Goal: Task Accomplishment & Management: Manage account settings

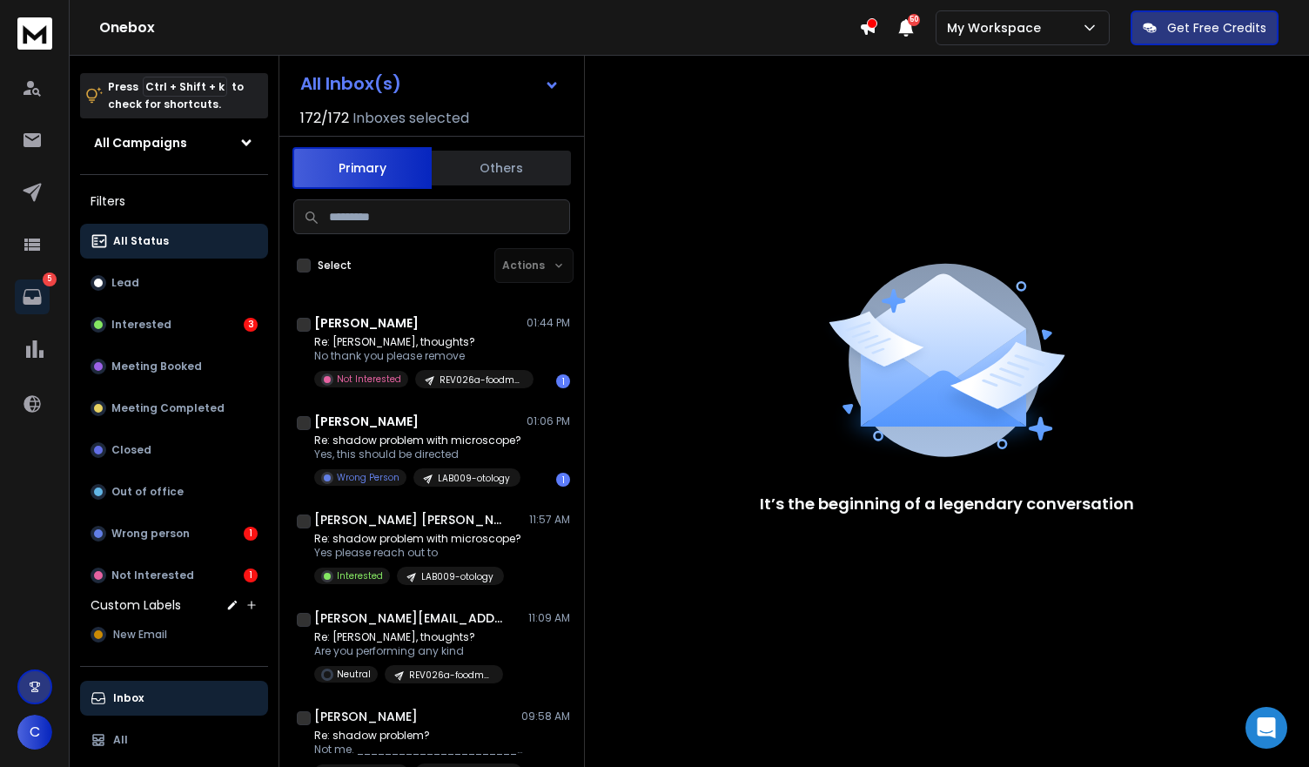
click at [1059, 45] on div "Onebox 50 My Workspace Get Free Credits" at bounding box center [654, 28] width 1309 height 56
click at [1050, 19] on div "My Workspace" at bounding box center [1022, 27] width 151 height 17
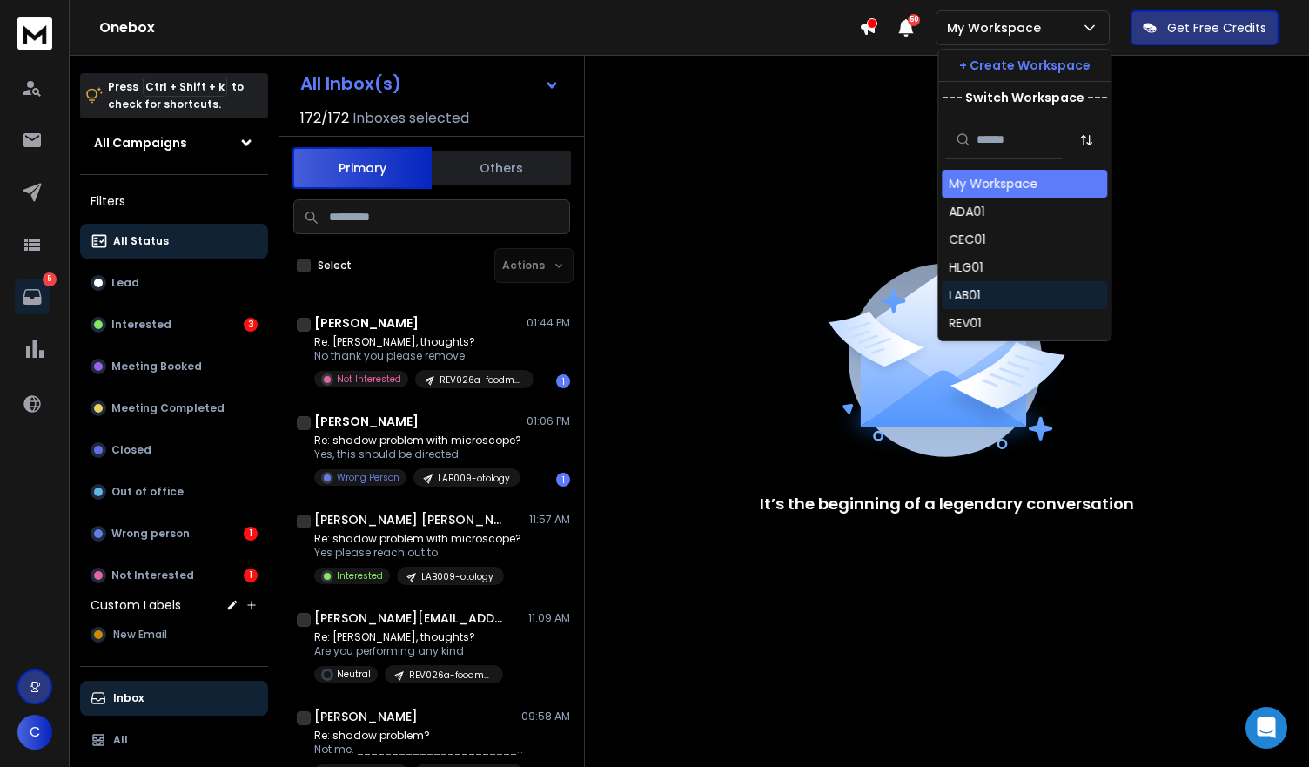
click at [996, 302] on div "LAB01" at bounding box center [1024, 295] width 165 height 28
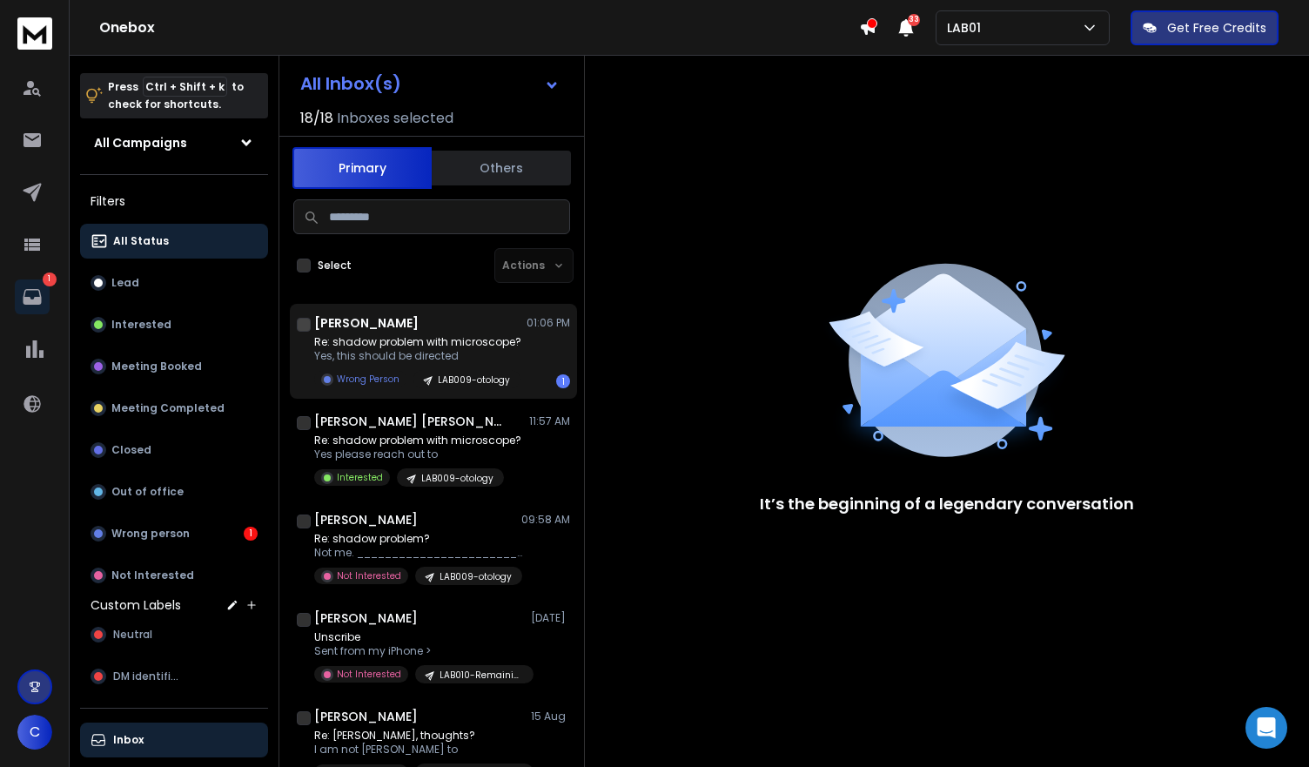
click at [390, 323] on h1 "[PERSON_NAME]" at bounding box center [366, 322] width 104 height 17
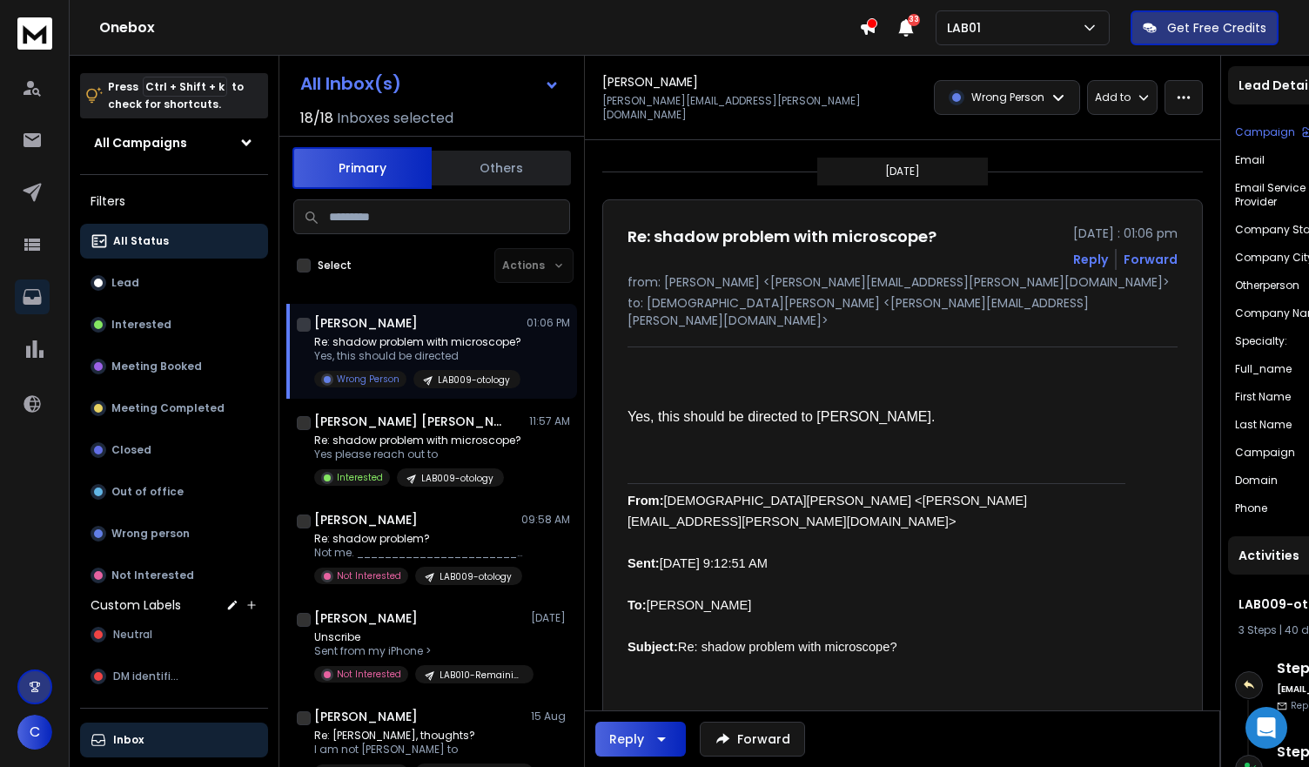
click at [1016, 97] on div "Wrong Person" at bounding box center [1007, 97] width 144 height 33
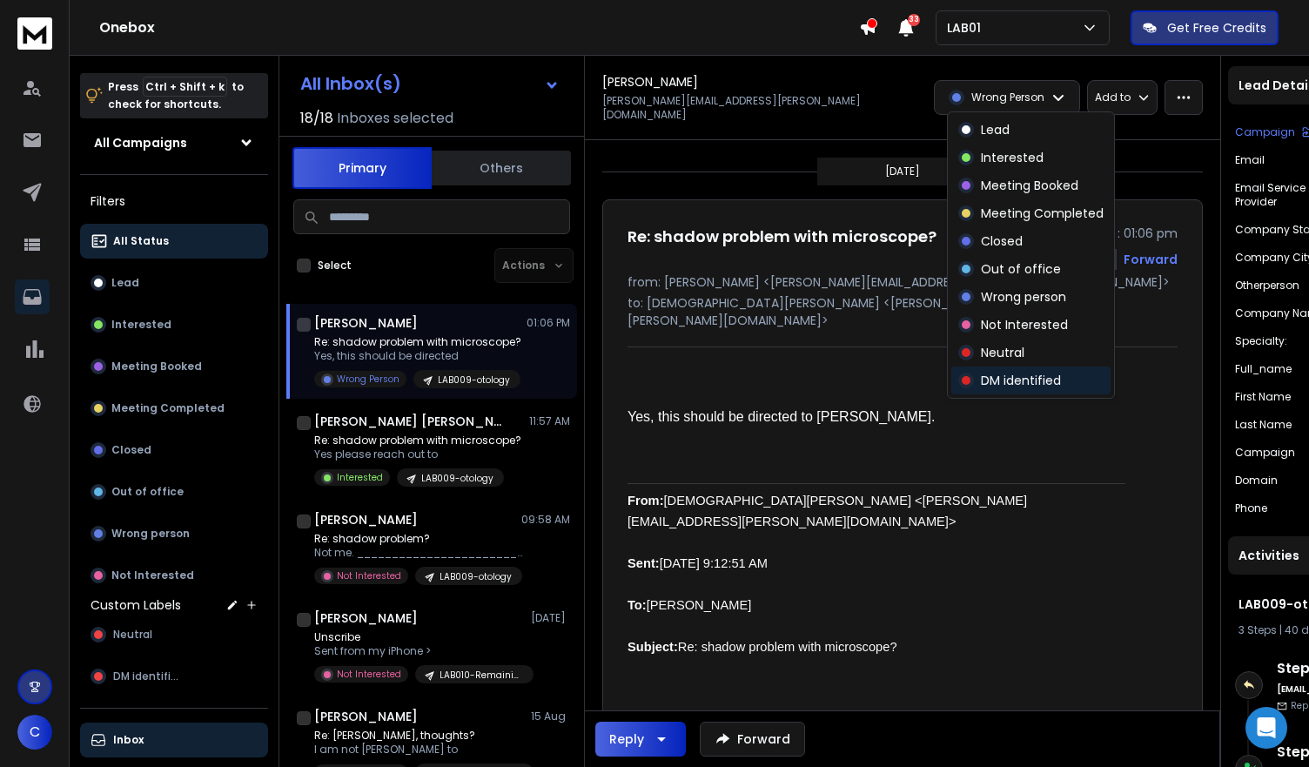
click at [1012, 381] on p "DM identified" at bounding box center [1021, 380] width 80 height 17
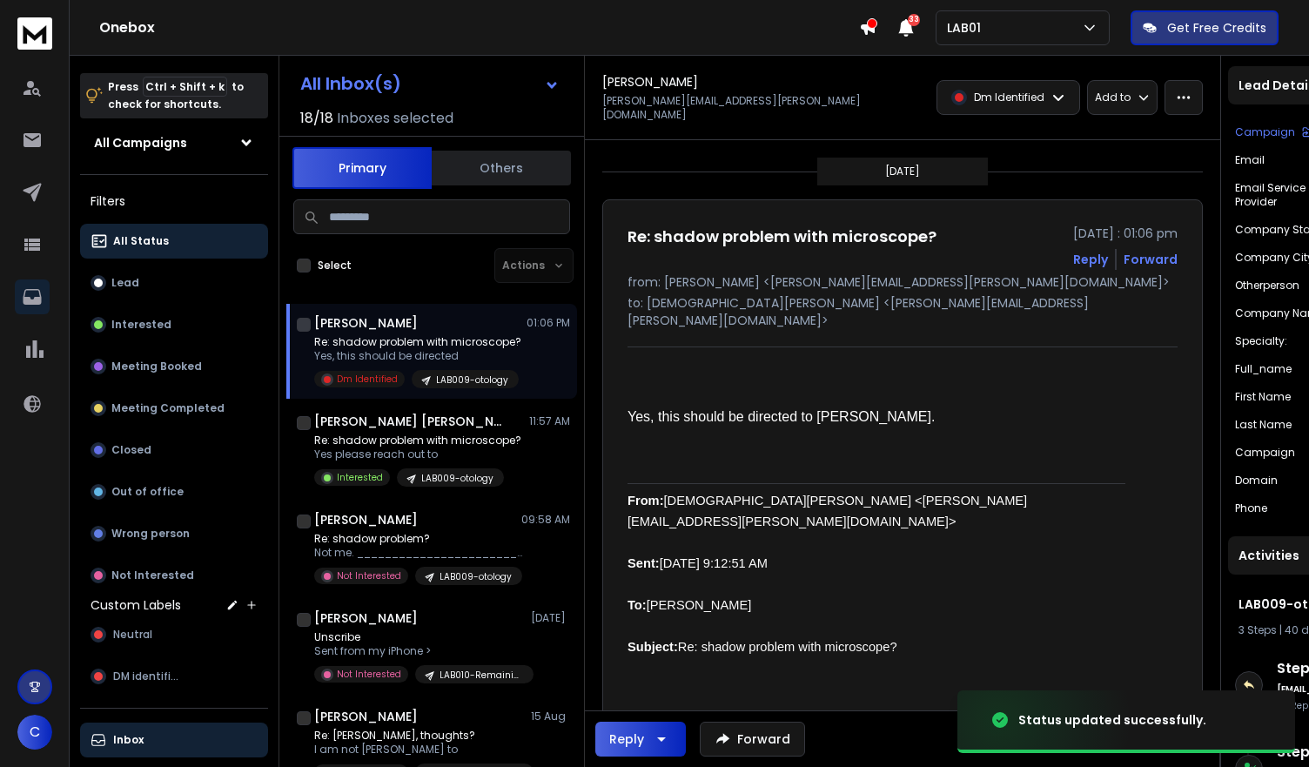
click at [929, 397] on div "Yes, this should be directed to Dr Younes." at bounding box center [881, 417] width 508 height 63
click at [1075, 30] on div "LAB01" at bounding box center [1022, 27] width 151 height 17
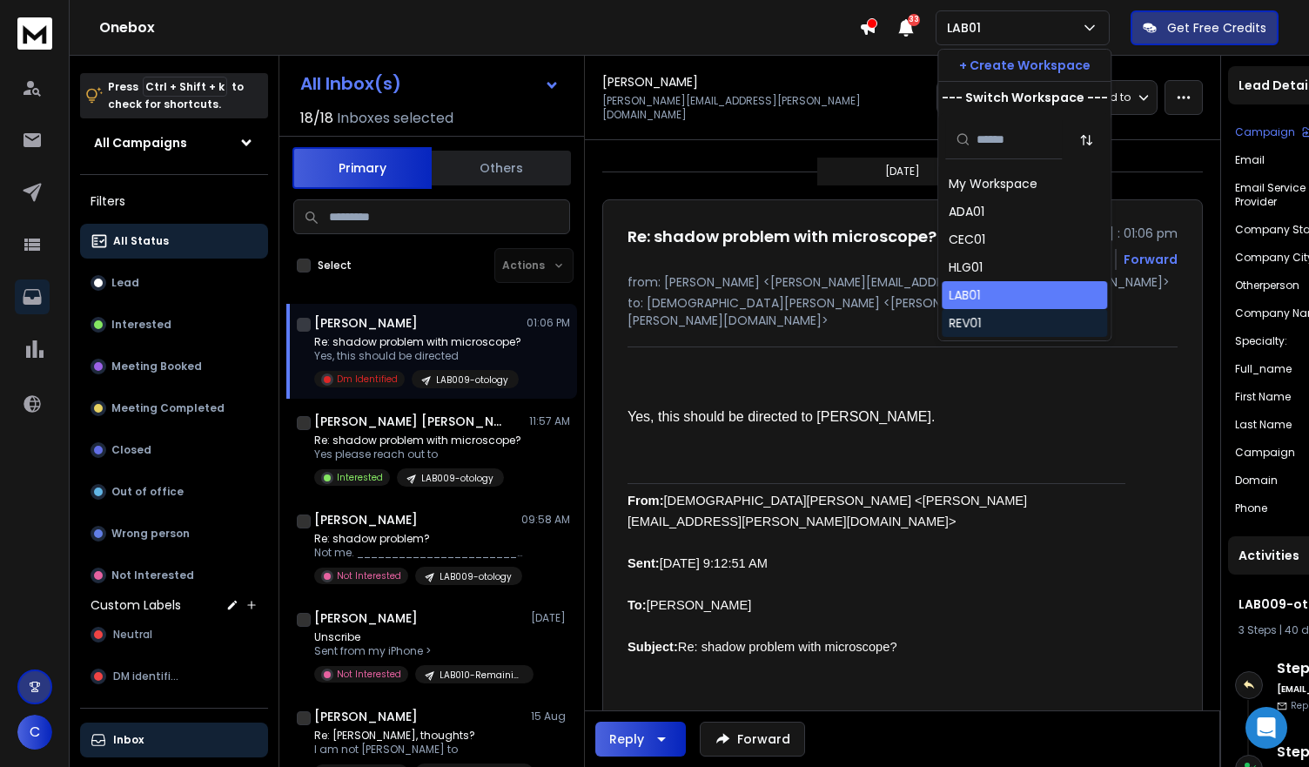
click at [996, 312] on div "REV01" at bounding box center [1024, 323] width 165 height 28
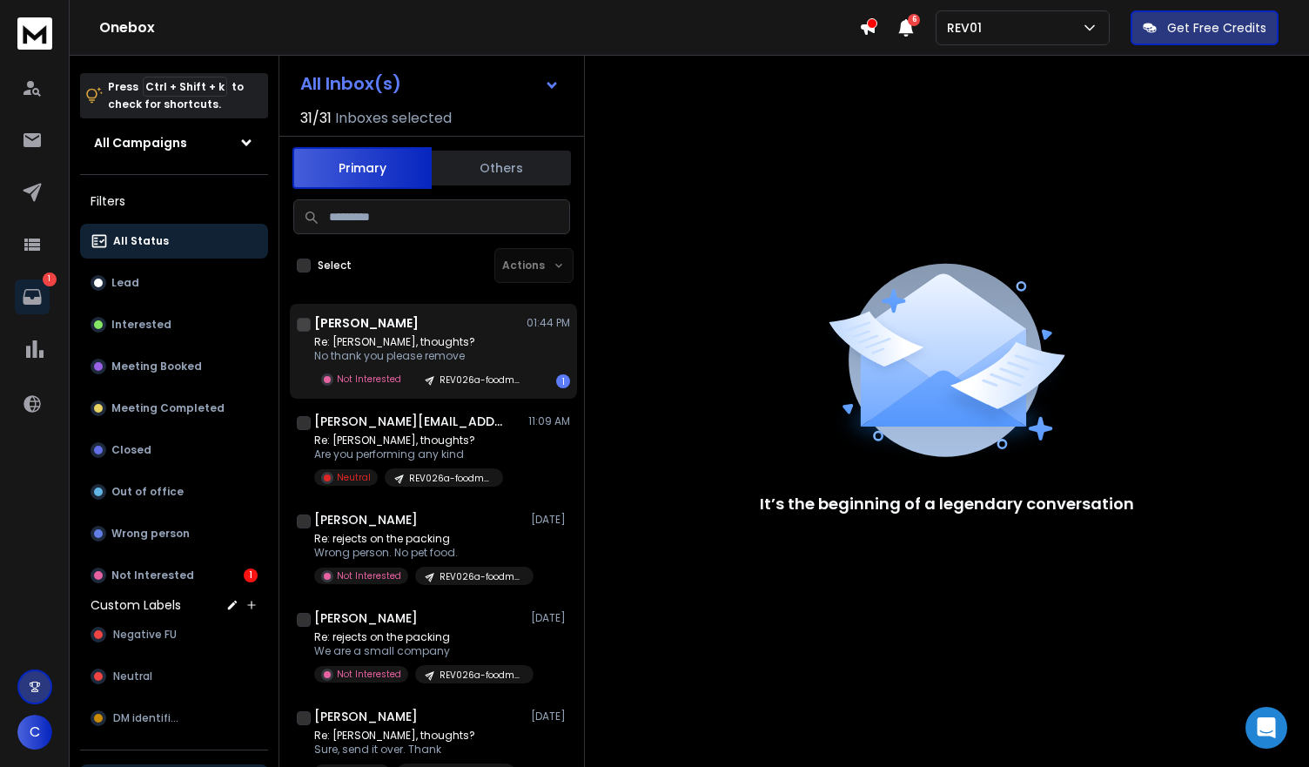
click at [462, 321] on div "[PERSON_NAME] 01:44 PM" at bounding box center [442, 322] width 256 height 17
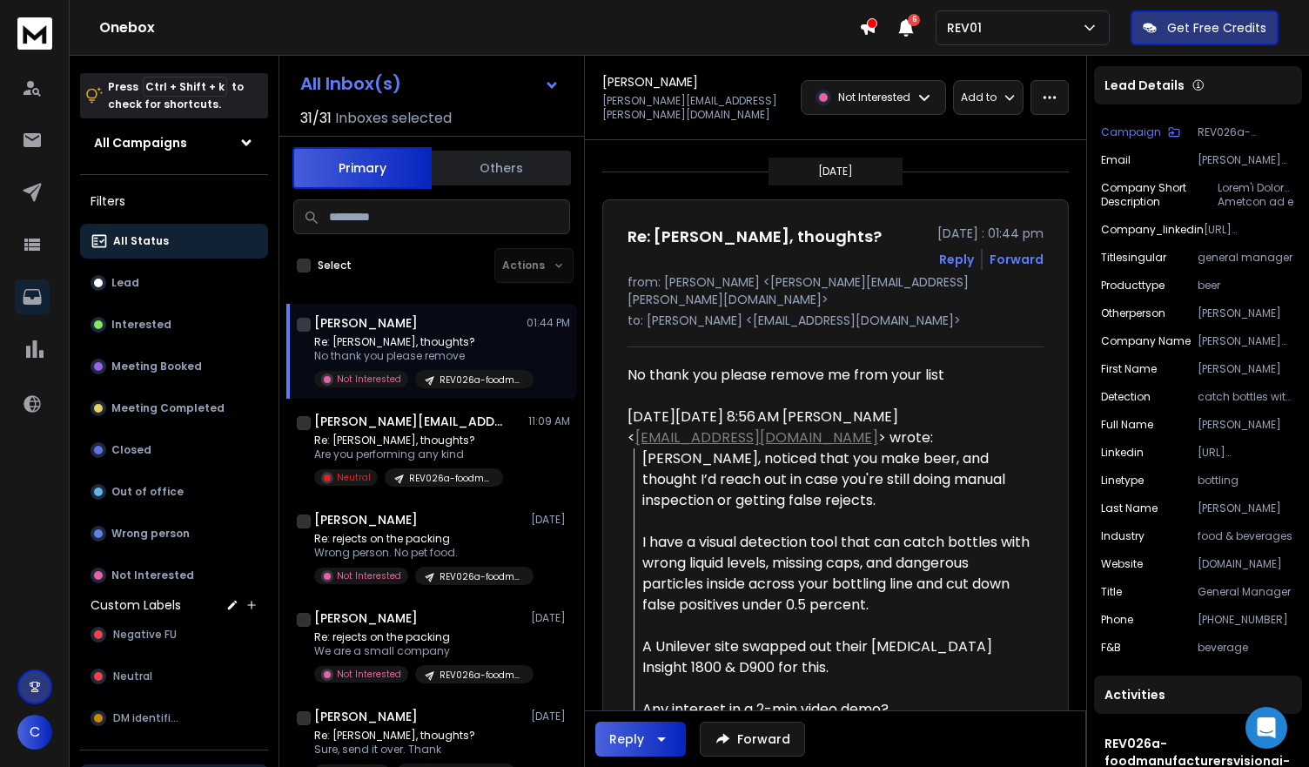
click at [1057, 92] on icon "button" at bounding box center [1050, 98] width 16 height 16
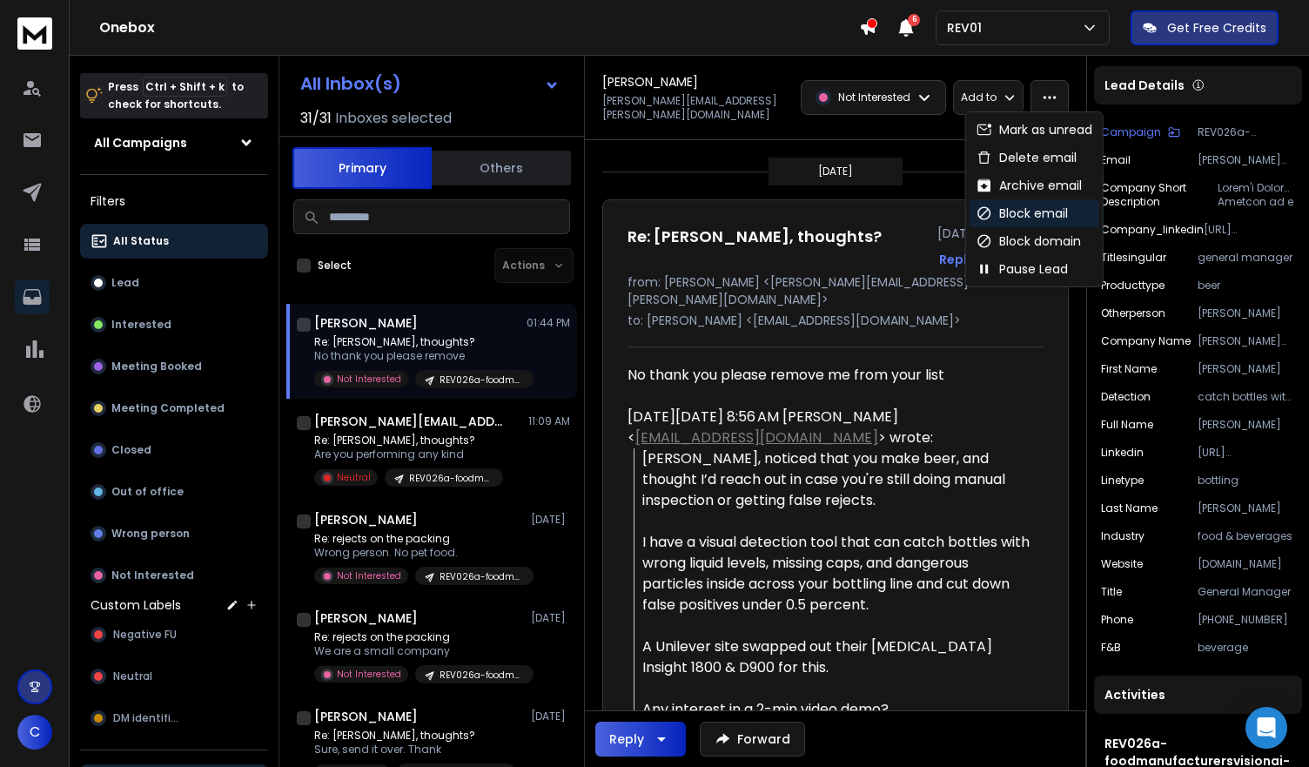
click at [1050, 212] on div "Block email" at bounding box center [1021, 213] width 91 height 17
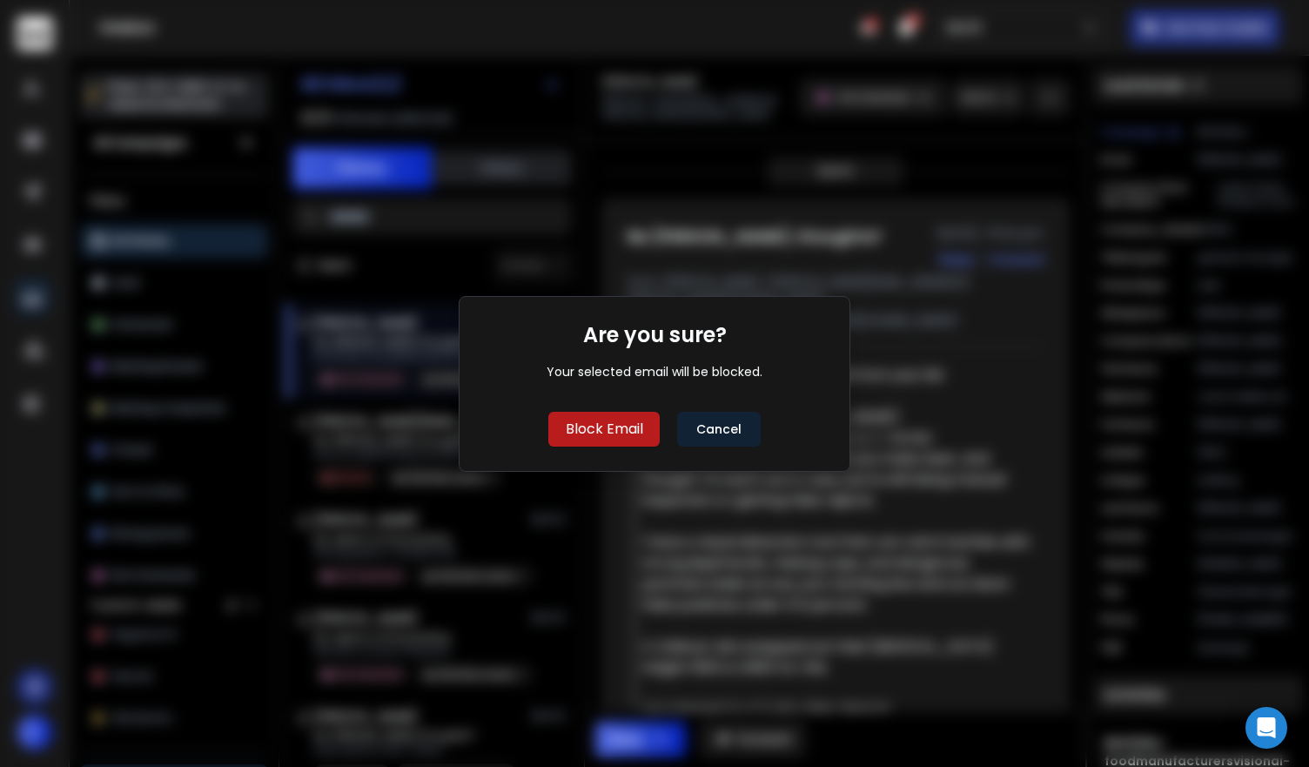
click at [620, 445] on button "Block Email" at bounding box center [603, 429] width 111 height 35
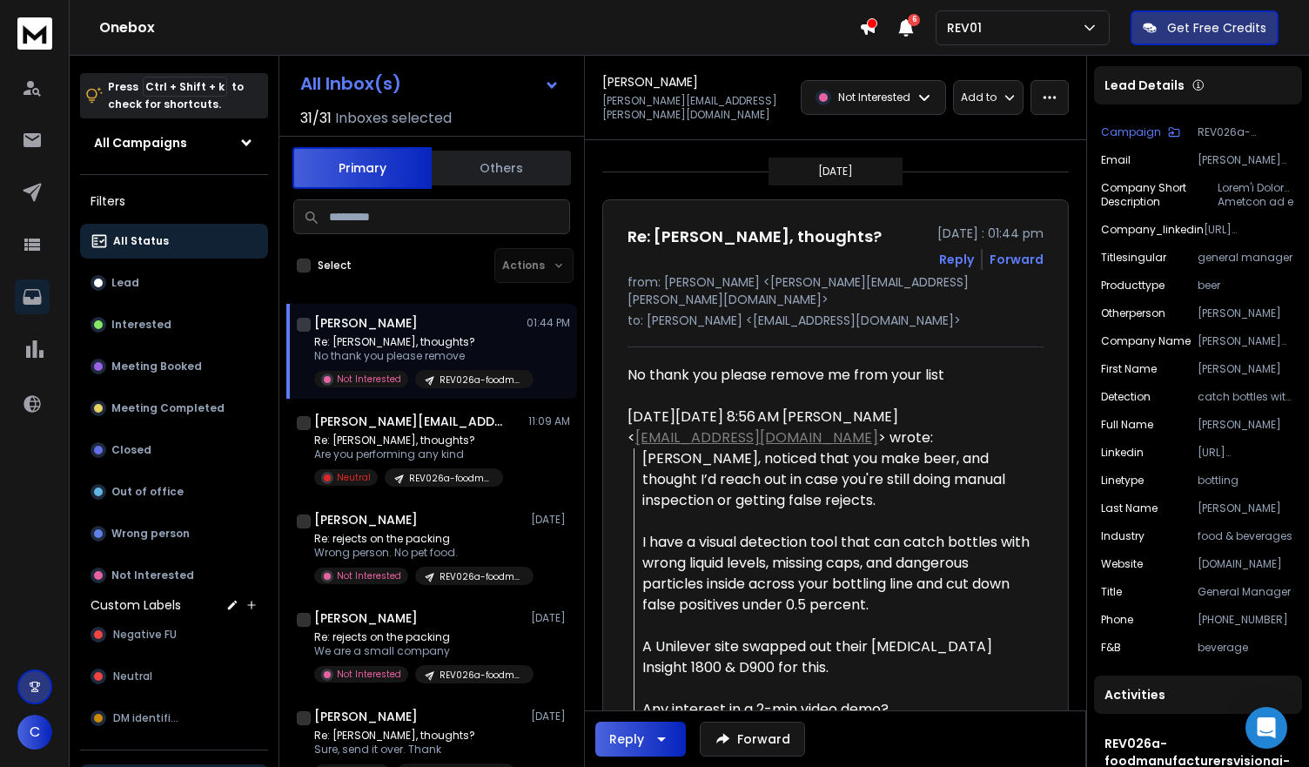
click at [480, 170] on button "Others" at bounding box center [501, 168] width 139 height 38
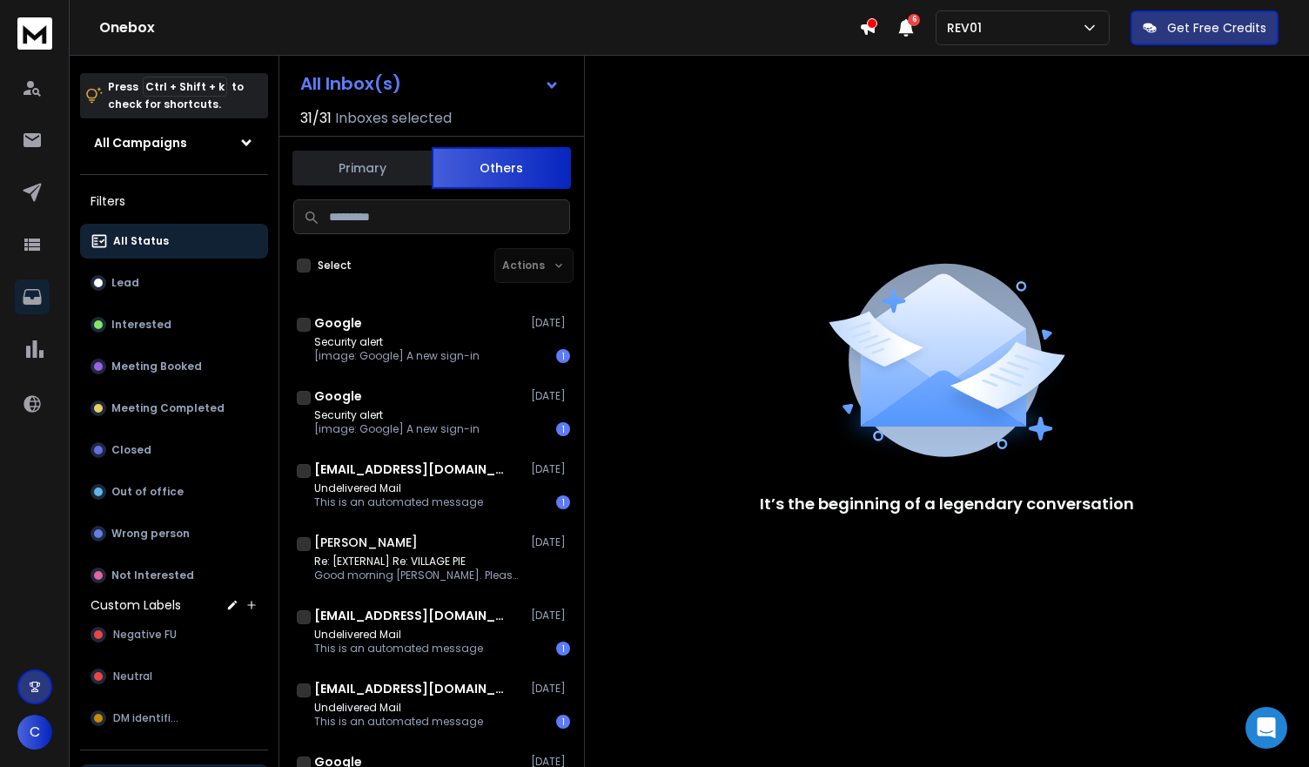
click at [373, 174] on button "Primary" at bounding box center [361, 168] width 139 height 38
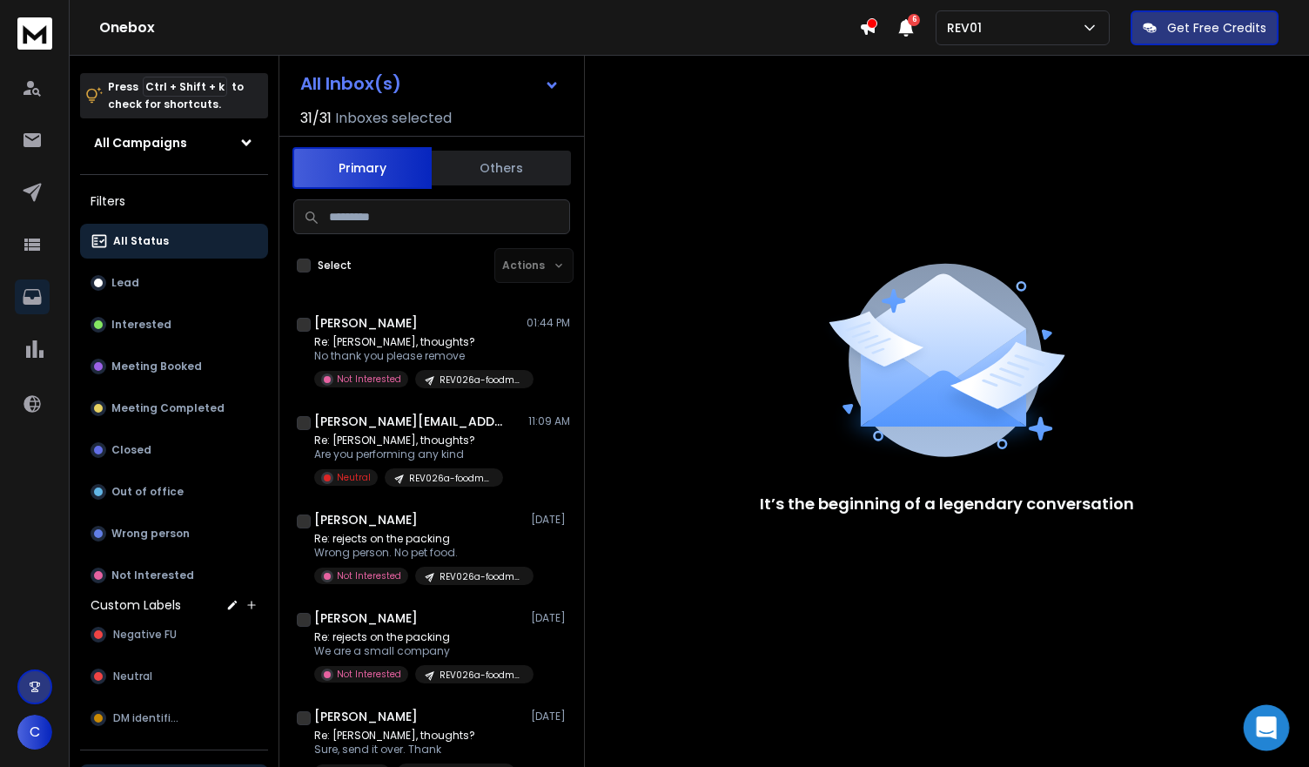
click at [1271, 730] on icon "Open Intercom Messenger" at bounding box center [1266, 727] width 20 height 23
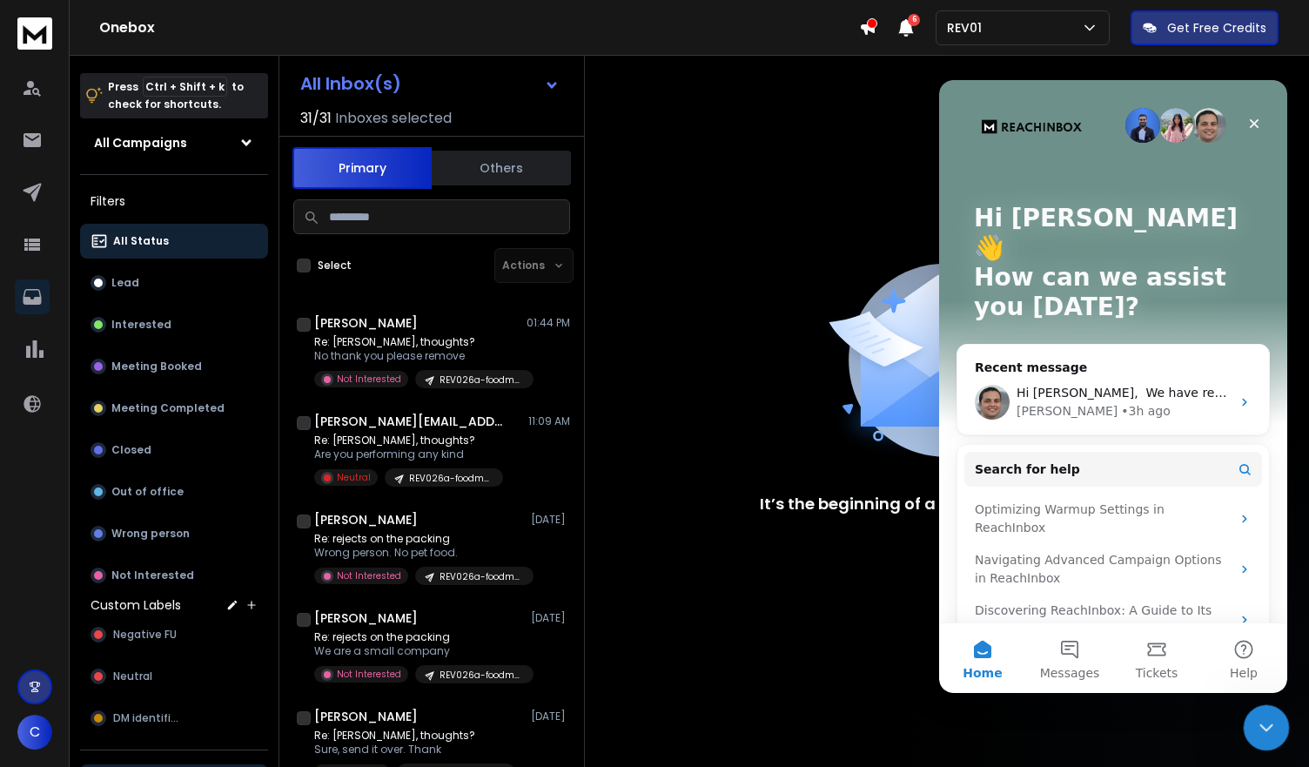
click at [1276, 728] on div "Close Intercom Messenger" at bounding box center [1264, 725] width 42 height 42
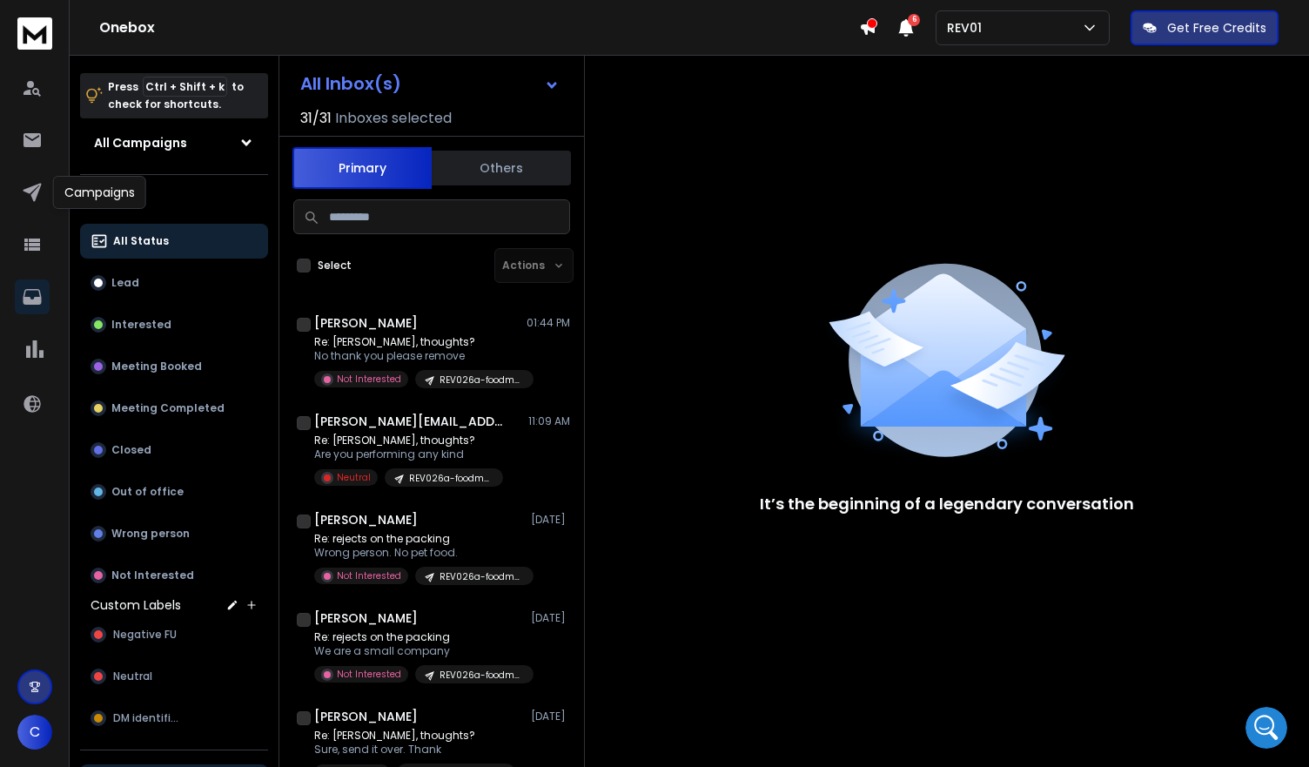
click at [7, 182] on div "C" at bounding box center [35, 383] width 70 height 767
click at [24, 189] on icon at bounding box center [32, 192] width 18 height 18
